Goal: Communication & Community: Answer question/provide support

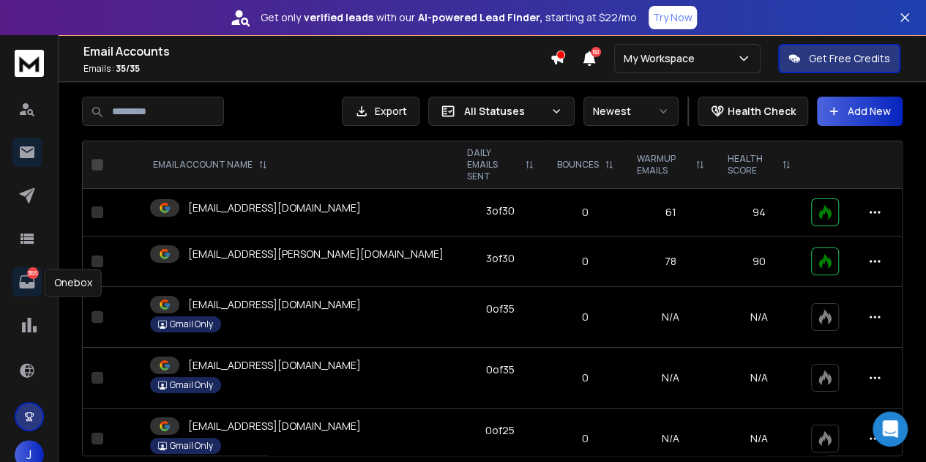
click at [22, 275] on icon at bounding box center [27, 282] width 18 height 18
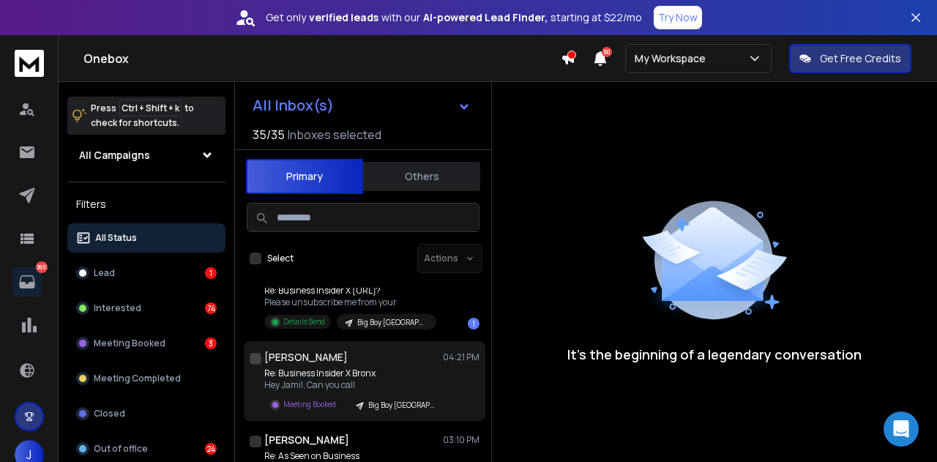
scroll to position [116, 0]
click at [390, 360] on div "[PERSON_NAME] 04:21 PM" at bounding box center [371, 356] width 215 height 15
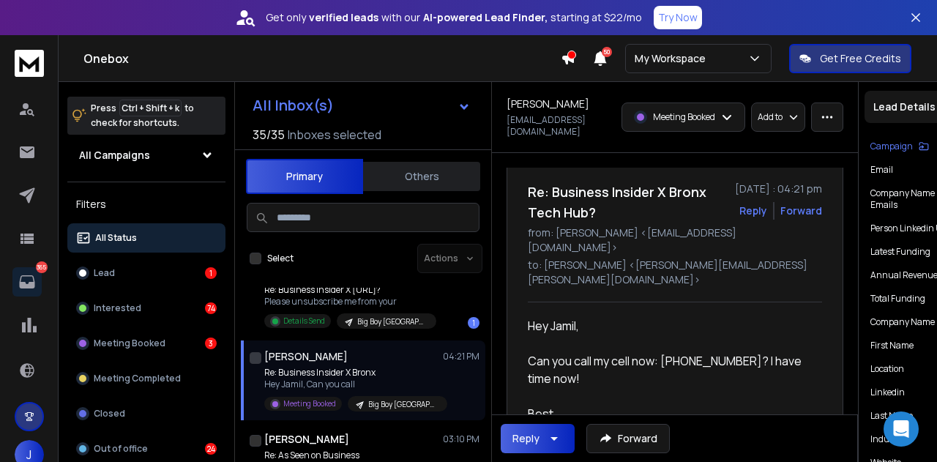
scroll to position [79, 0]
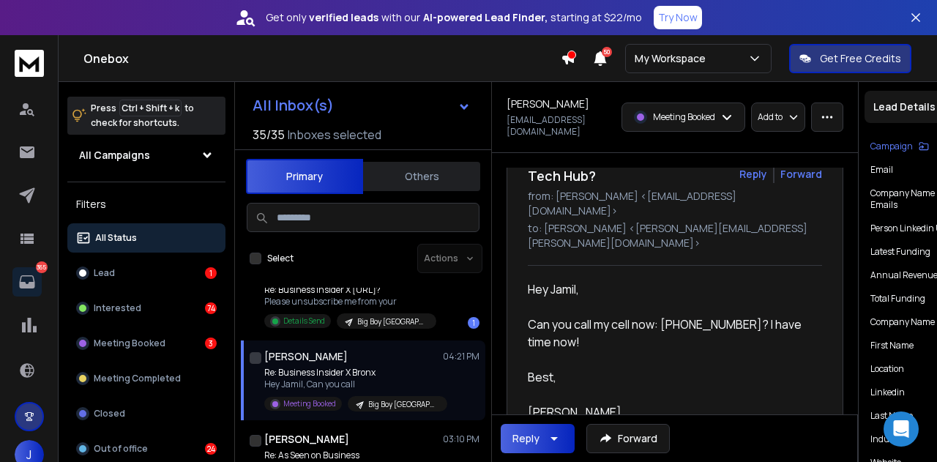
click at [527, 437] on div "Reply" at bounding box center [526, 438] width 27 height 15
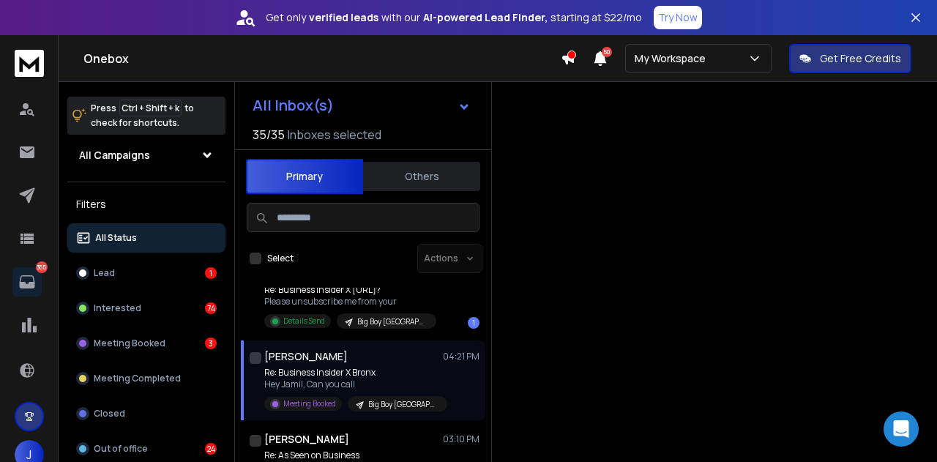
scroll to position [0, 0]
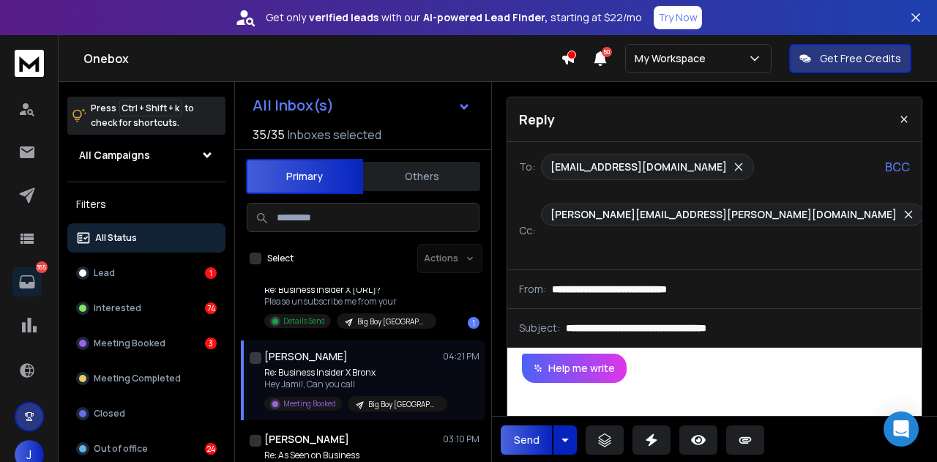
click at [476, 58] on h1 "Onebox" at bounding box center [321, 59] width 477 height 18
click at [551, 354] on button "Help me write" at bounding box center [574, 368] width 105 height 29
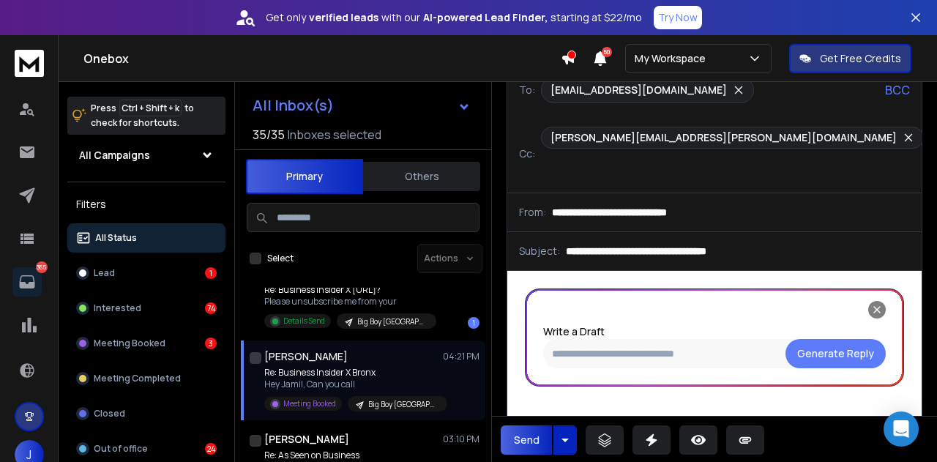
scroll to position [86, 0]
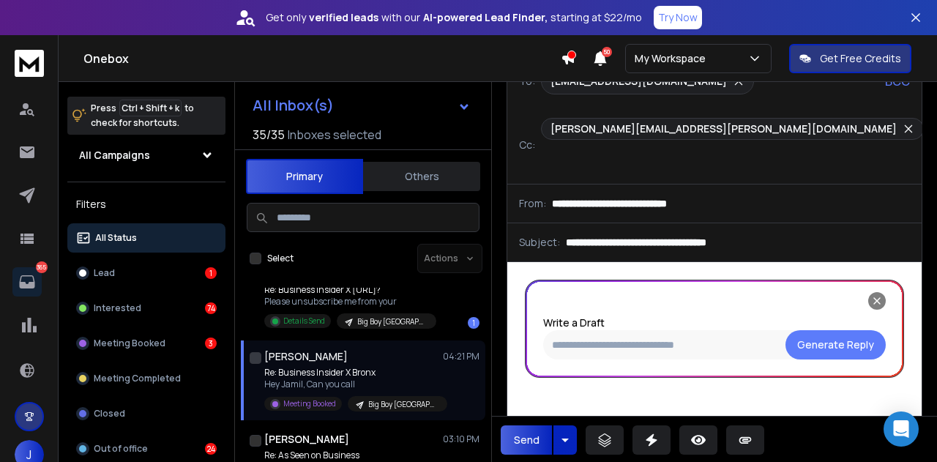
click at [871, 295] on icon at bounding box center [877, 301] width 12 height 12
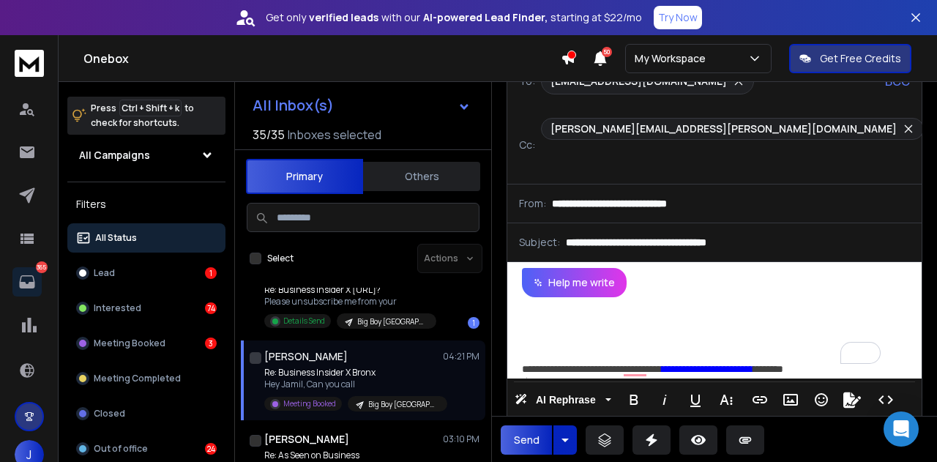
scroll to position [0, 0]
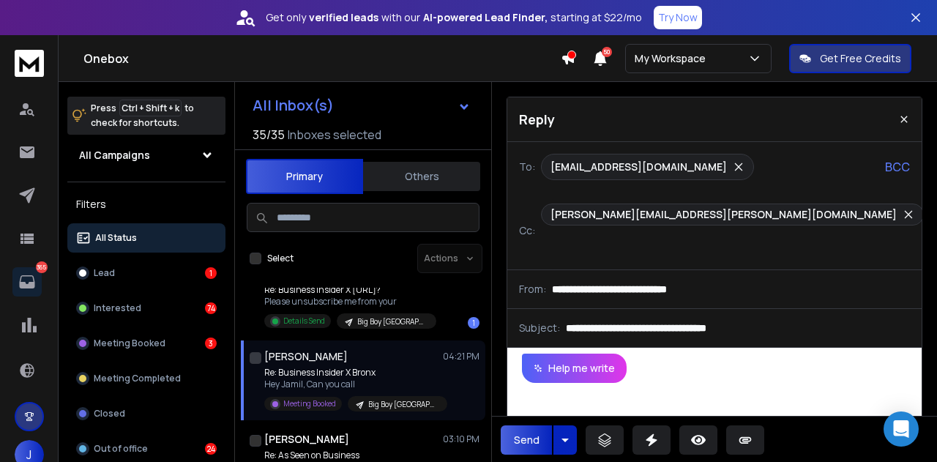
click at [660, 349] on div "Help me write" at bounding box center [714, 367] width 414 height 38
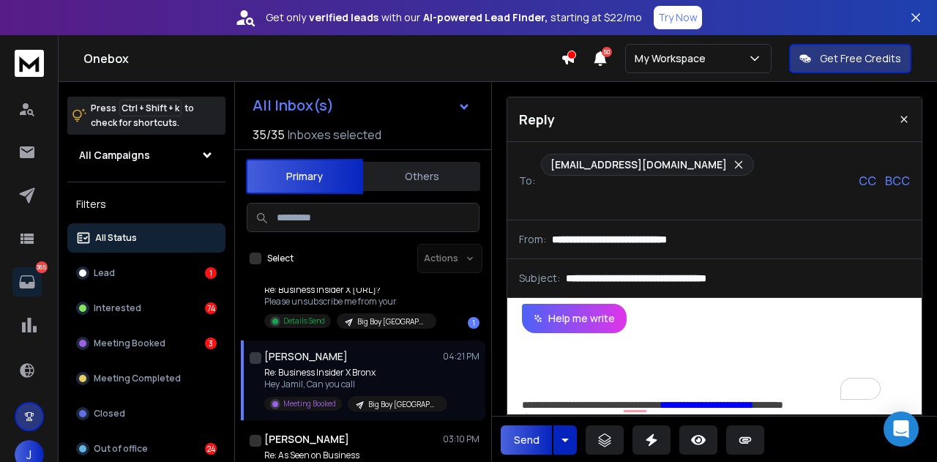
click at [587, 360] on div "**********" at bounding box center [714, 373] width 414 height 81
click at [901, 116] on icon at bounding box center [904, 119] width 7 height 7
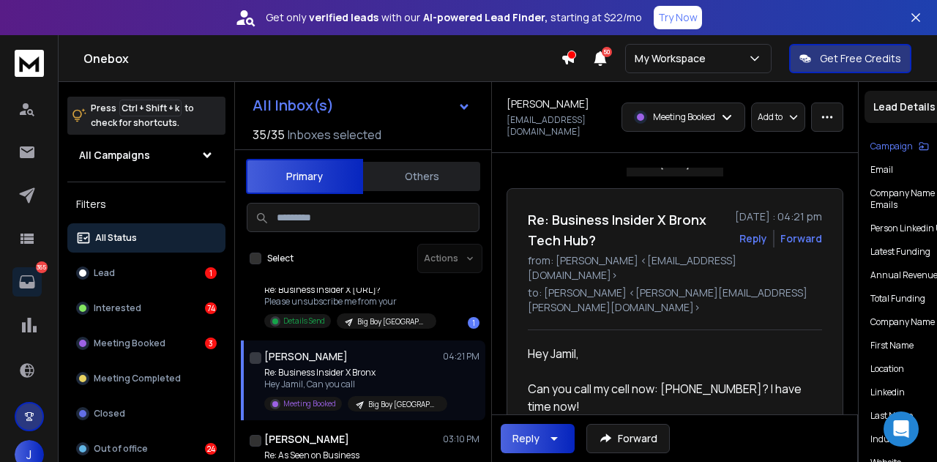
scroll to position [16, 0]
drag, startPoint x: 738, startPoint y: 358, endPoint x: 665, endPoint y: 359, distance: 73.2
click at [665, 379] on div "Can you call my cell now: [PHONE_NUMBER]? I have time now!" at bounding box center [669, 396] width 283 height 35
copy div "[PHONE_NUMBER]"
